Goal: Task Accomplishment & Management: Manage account settings

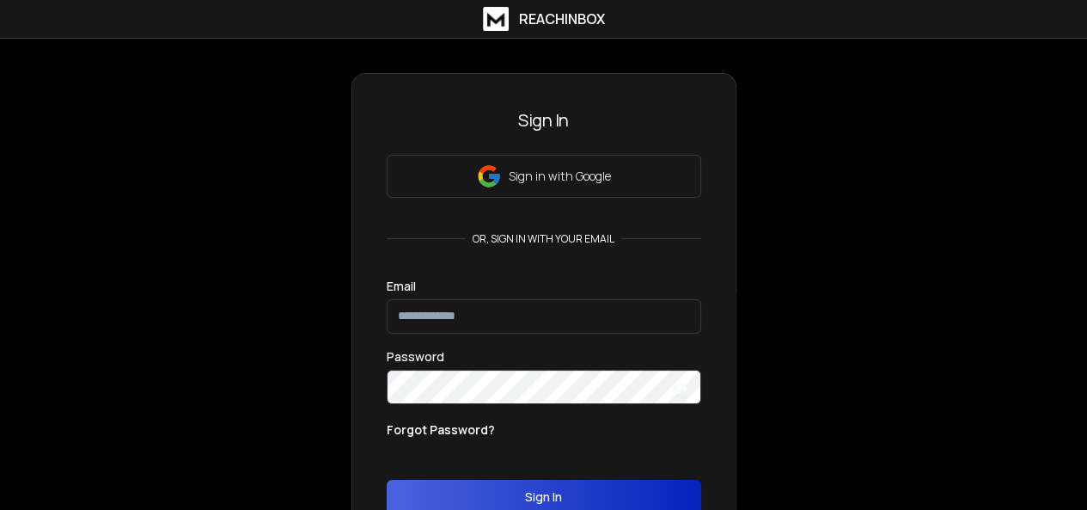
click at [679, 104] on button "Enable" at bounding box center [693, 110] width 90 height 43
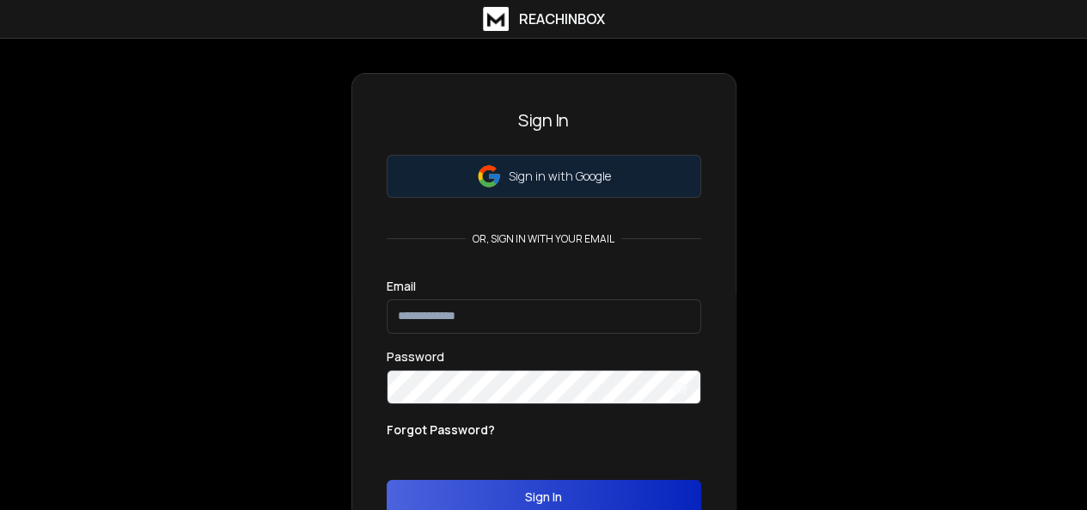
click at [571, 182] on p "Sign in with Google" at bounding box center [560, 176] width 102 height 17
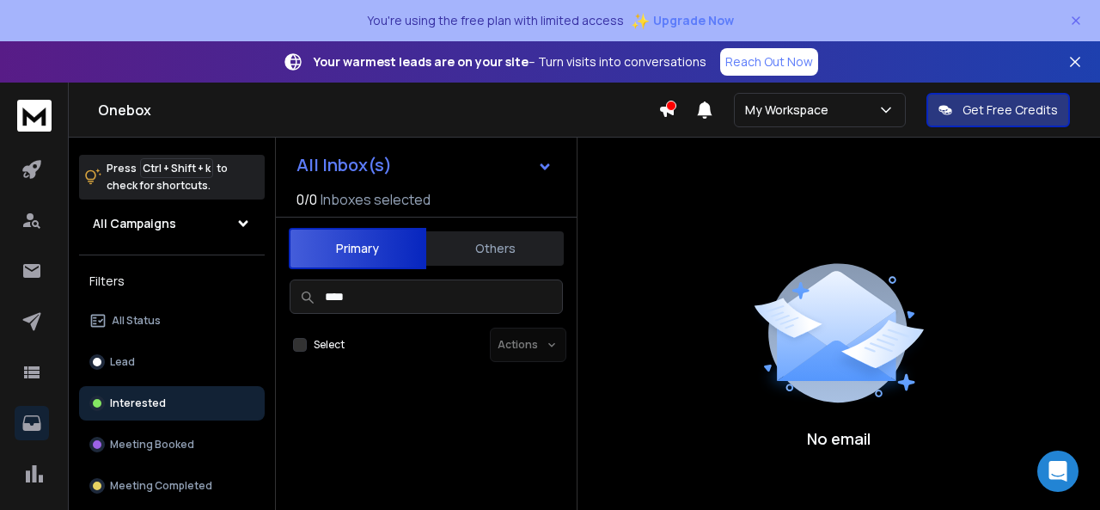
click at [166, 405] on button "Interested" at bounding box center [172, 403] width 186 height 34
click at [421, 339] on div "Select Actions" at bounding box center [426, 340] width 301 height 41
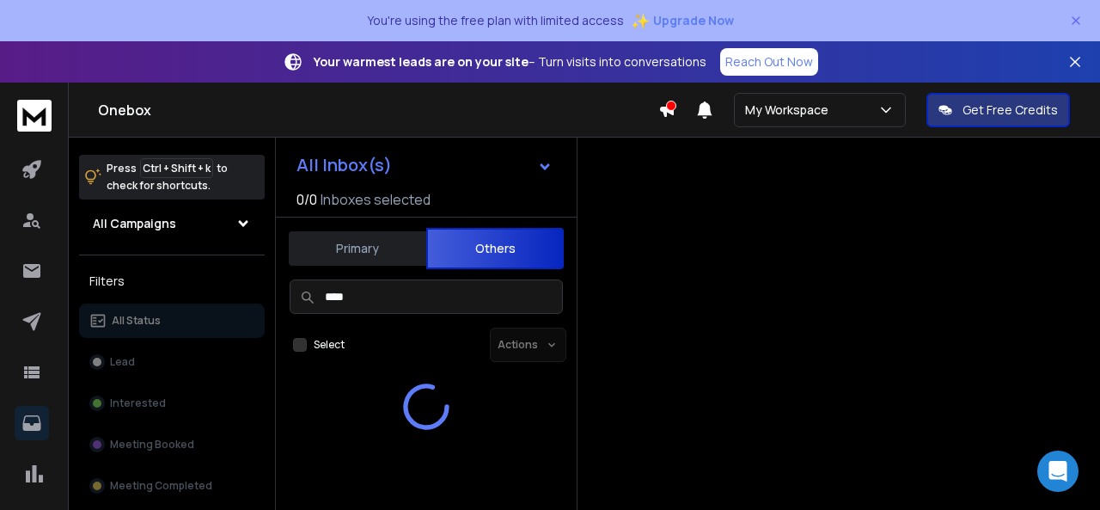
click at [495, 246] on button "Others" at bounding box center [494, 248] width 137 height 41
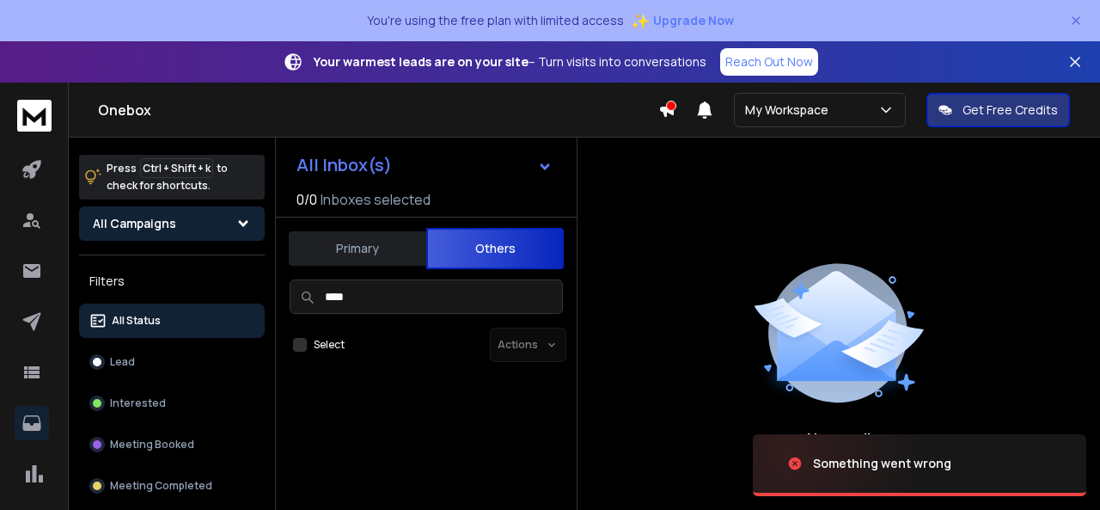
click at [158, 221] on h1 "All Campaigns" at bounding box center [134, 223] width 83 height 17
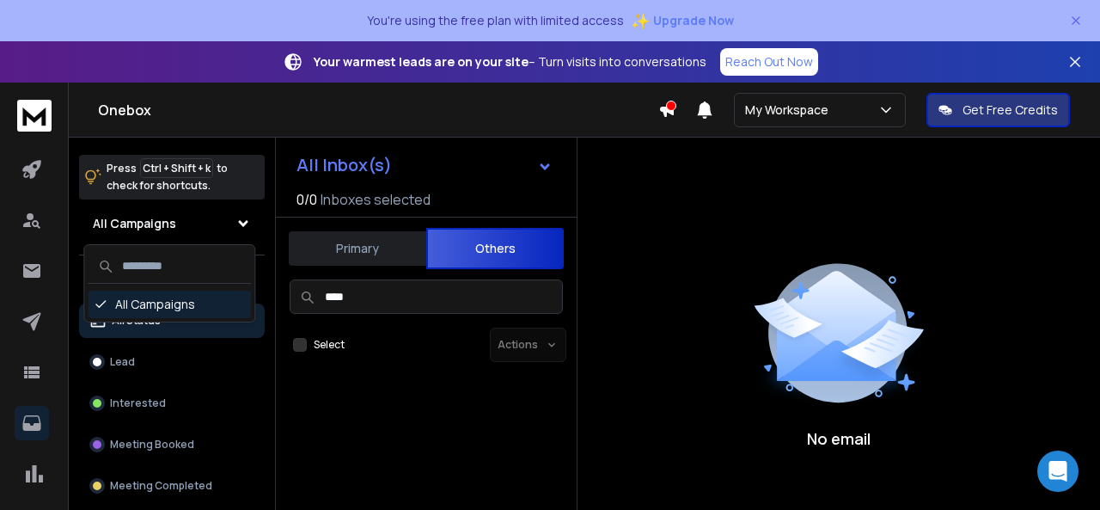
click at [160, 312] on div "All Campaigns" at bounding box center [169, 303] width 163 height 27
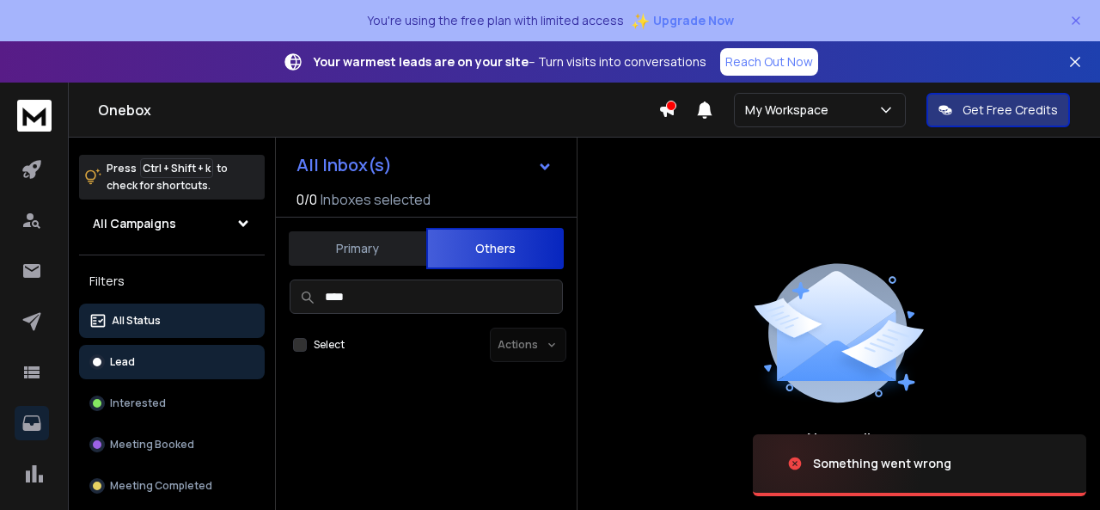
click at [173, 370] on button "Lead" at bounding box center [172, 362] width 186 height 34
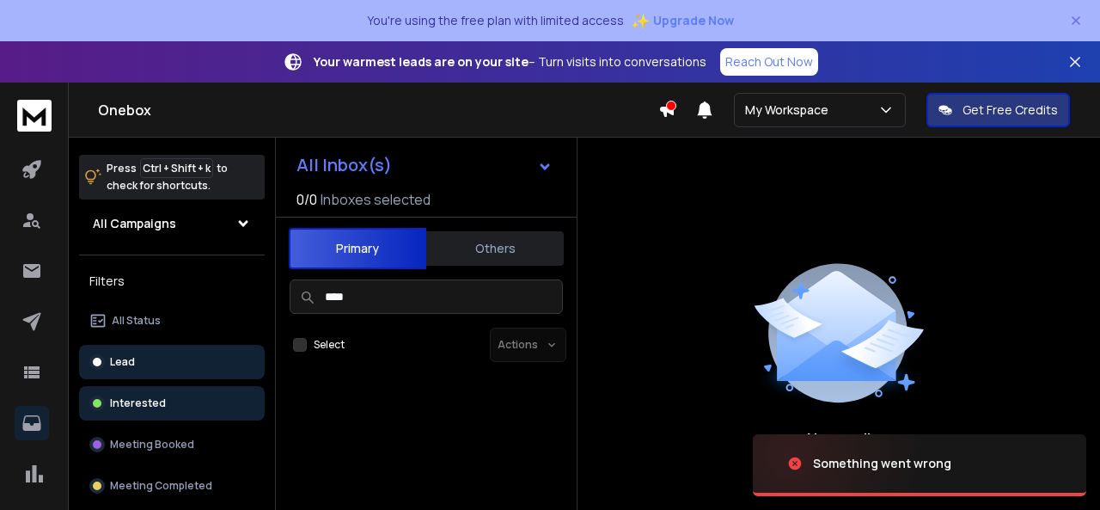
click at [163, 400] on button "Interested" at bounding box center [172, 403] width 186 height 34
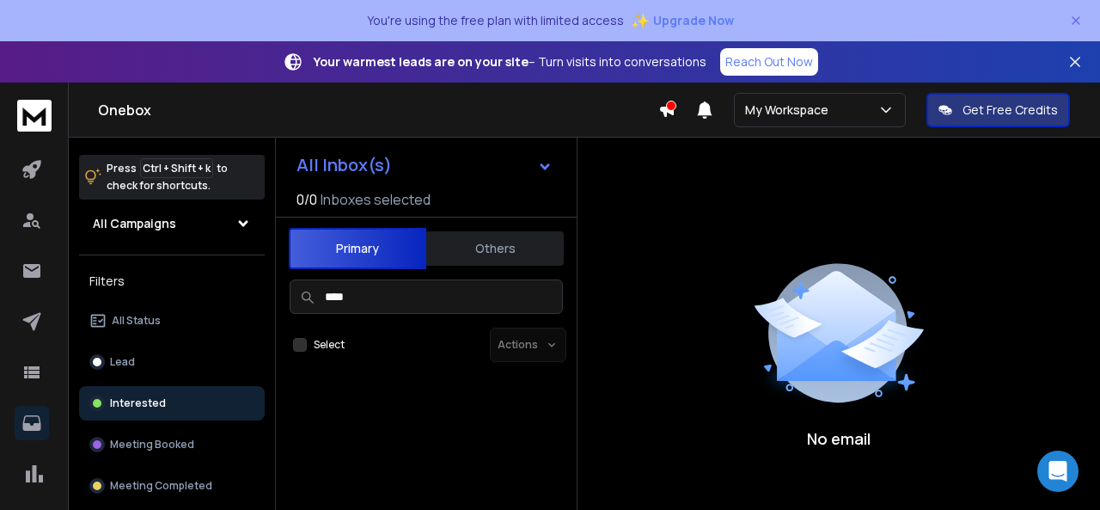
click at [1076, 51] on div at bounding box center [1074, 61] width 15 height 41
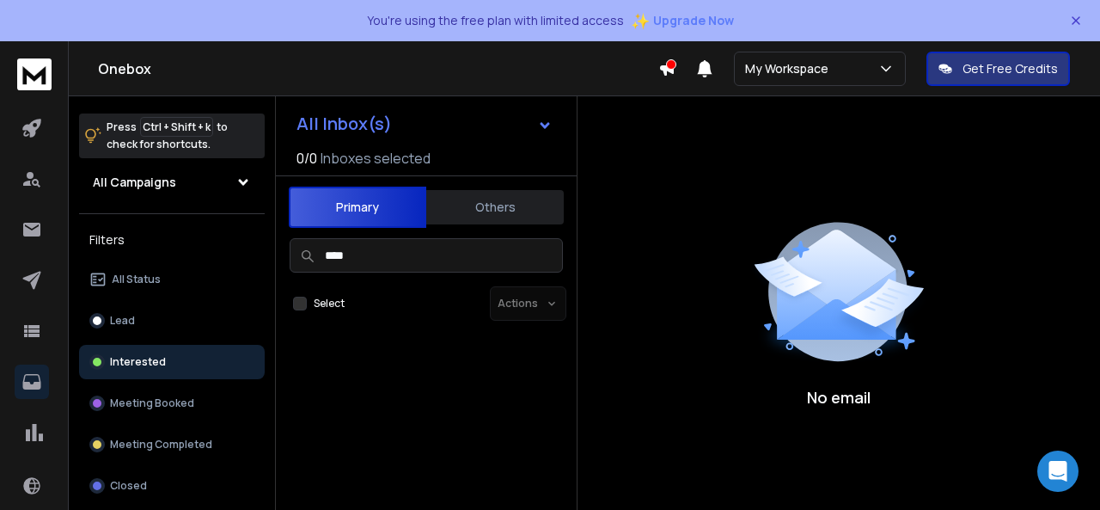
click at [1072, 23] on icon "Close notification" at bounding box center [1075, 20] width 7 height 7
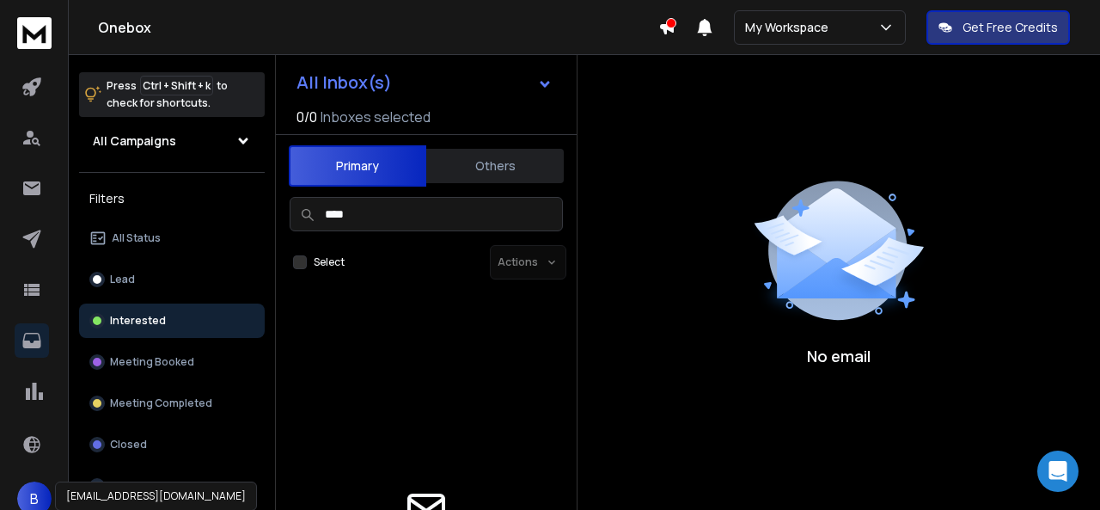
click at [36, 500] on span "B" at bounding box center [34, 498] width 34 height 34
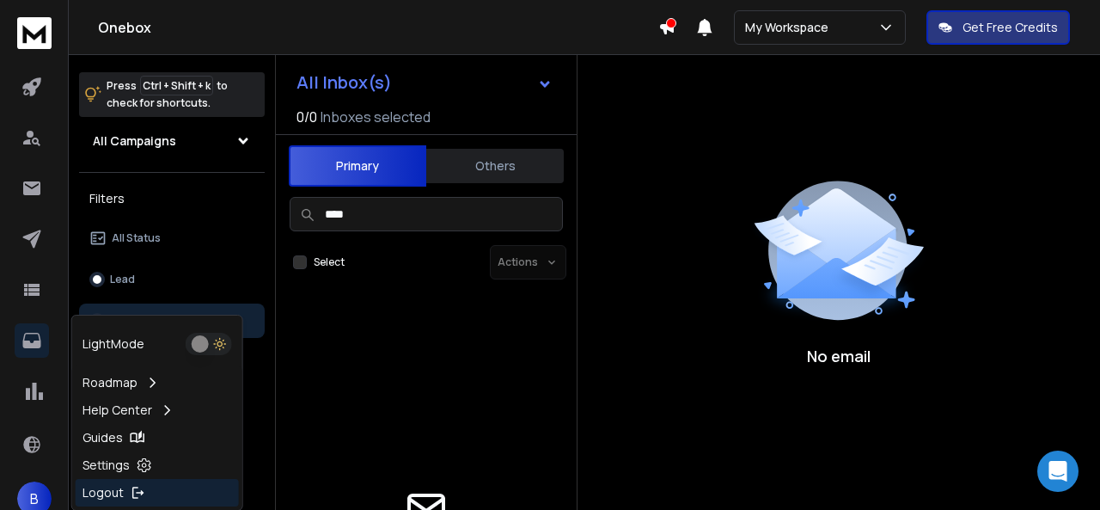
click at [102, 491] on p "Logout" at bounding box center [102, 492] width 41 height 17
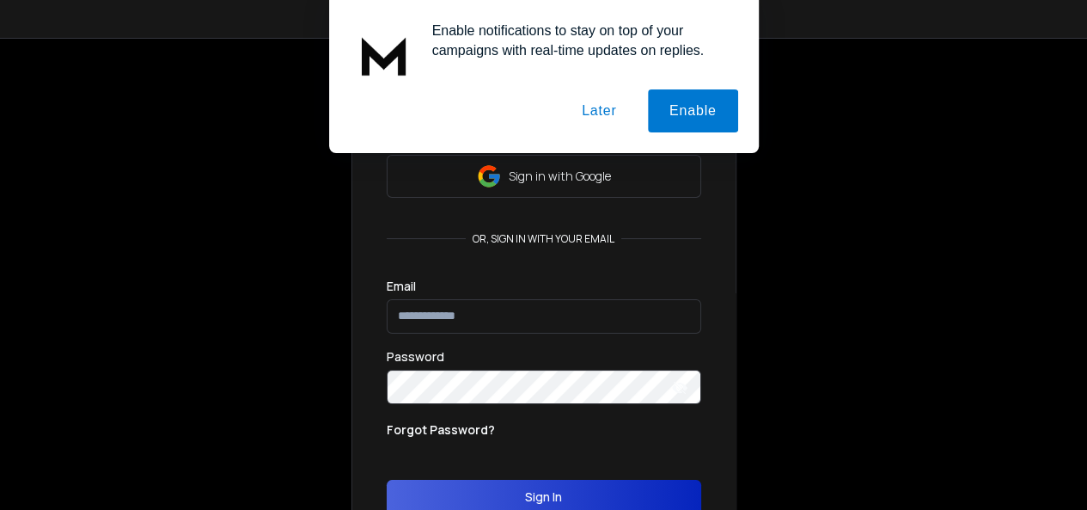
click at [605, 110] on button "Later" at bounding box center [598, 110] width 77 height 43
